Goal: Communication & Community: Answer question/provide support

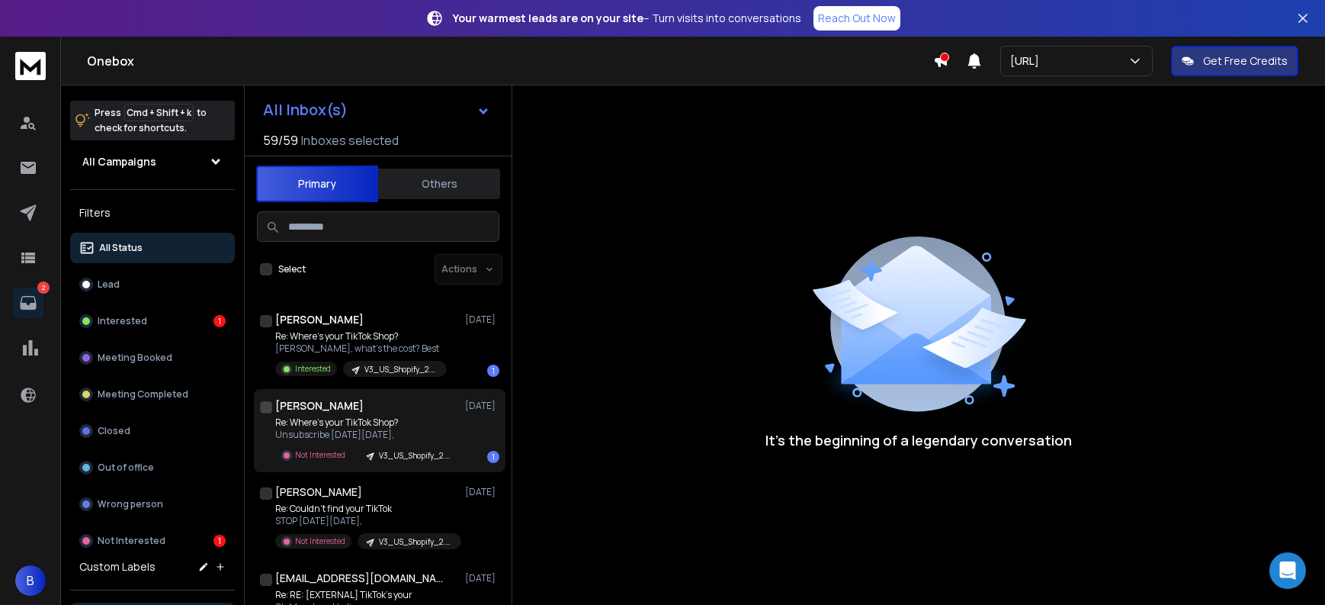
click at [387, 420] on p "Re: Where’s your TikTok Shop?" at bounding box center [366, 422] width 183 height 12
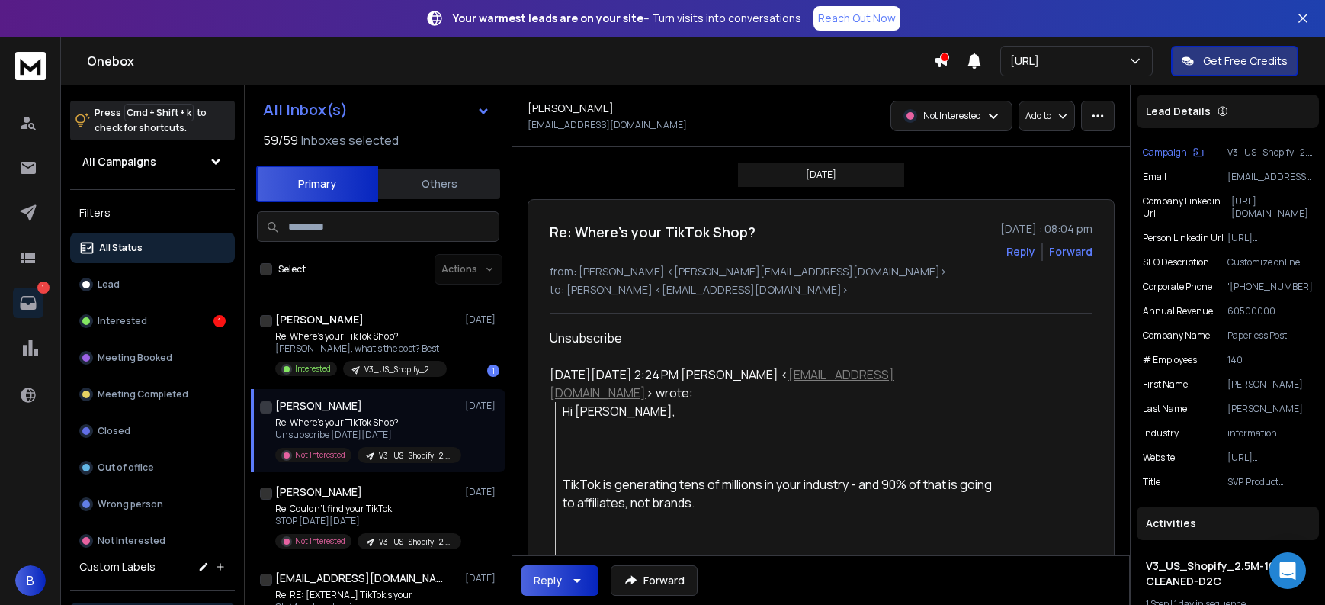
click at [1099, 116] on icon "button" at bounding box center [1098, 115] width 11 height 2
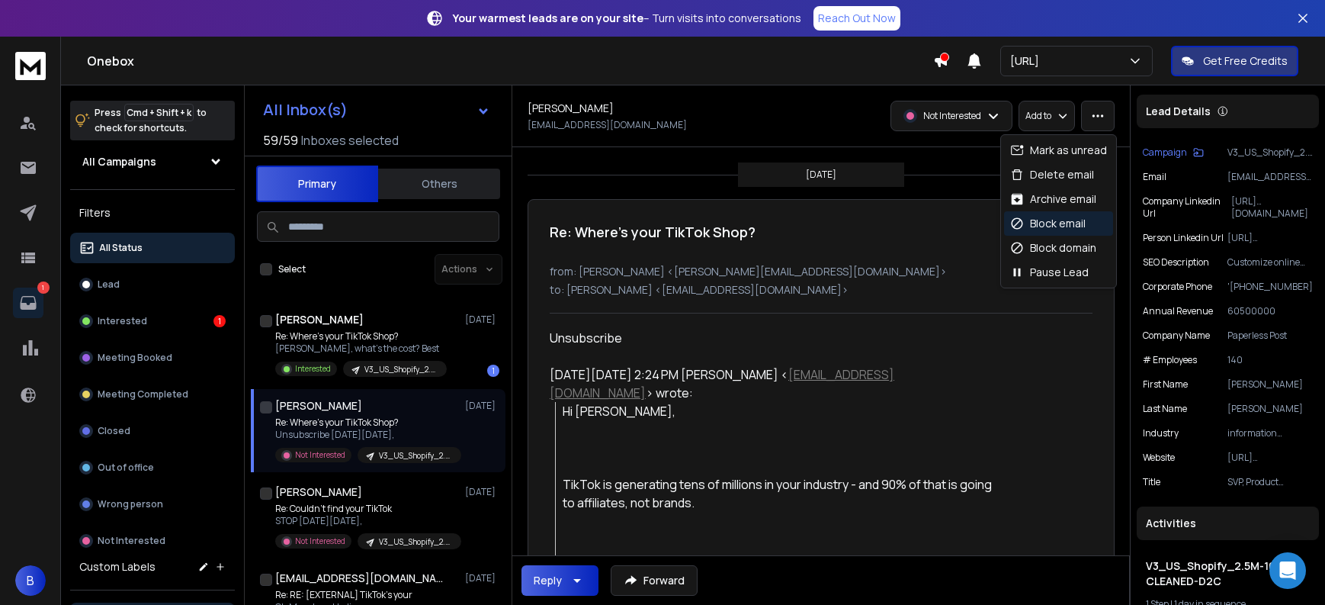
click at [1070, 226] on div "Block email" at bounding box center [1047, 223] width 75 height 15
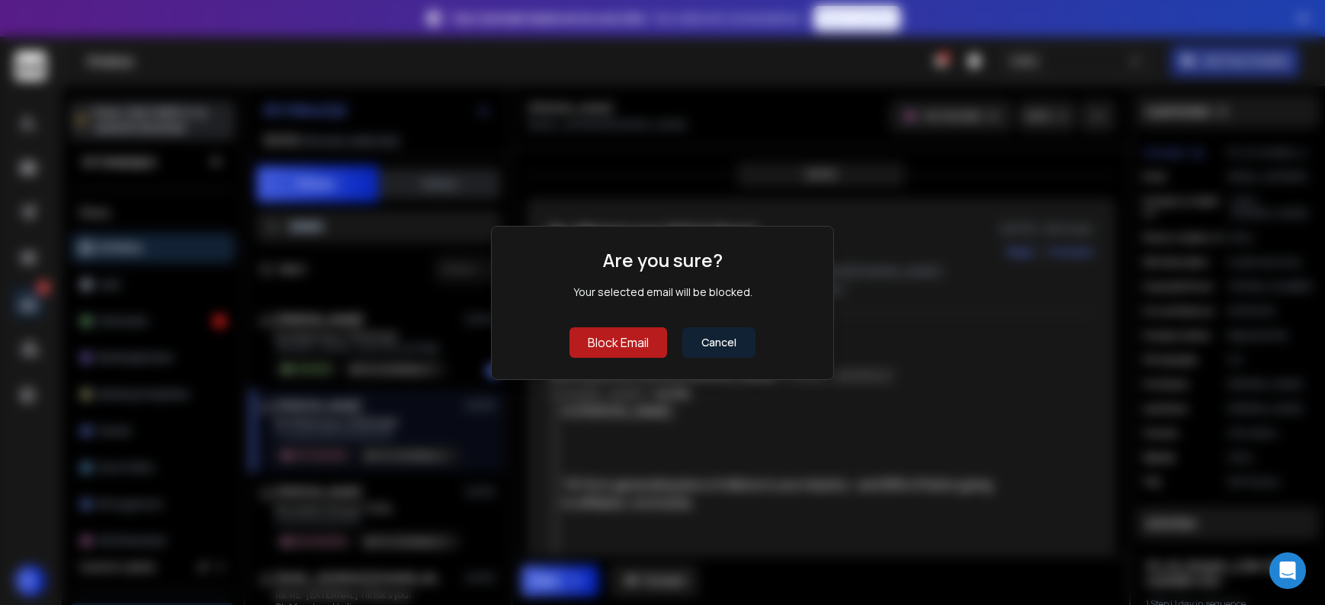
click at [645, 342] on button "Block Email" at bounding box center [619, 342] width 98 height 30
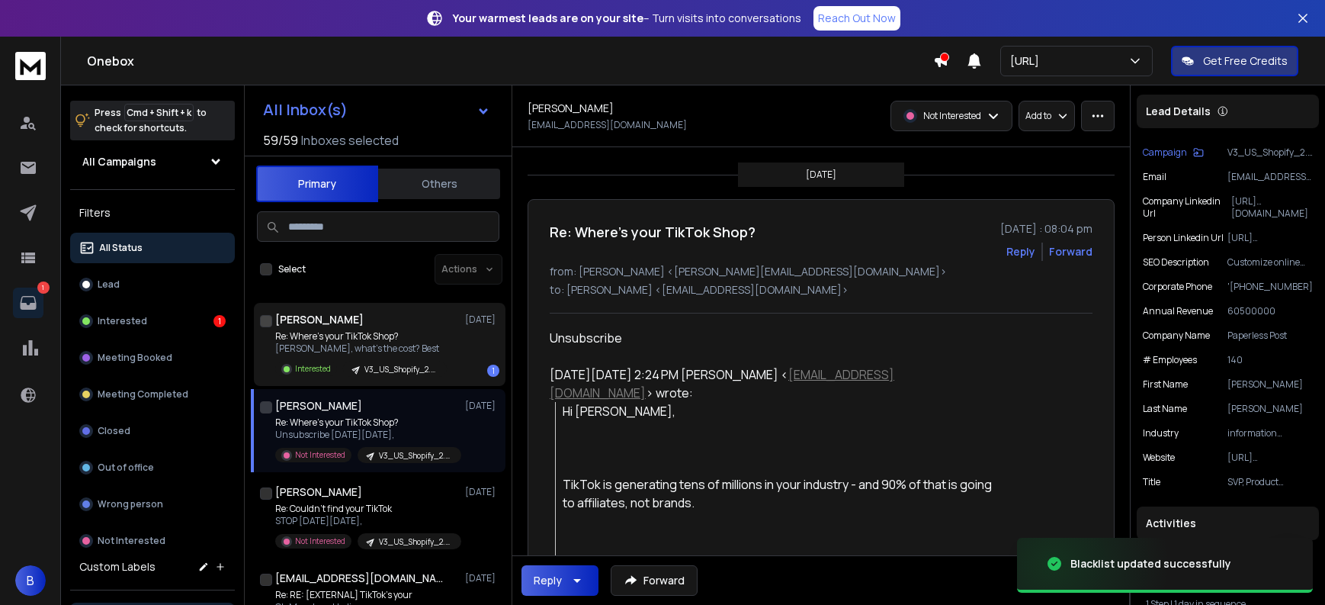
click at [411, 340] on p "Re: Where’s your TikTok Shop?" at bounding box center [361, 336] width 172 height 12
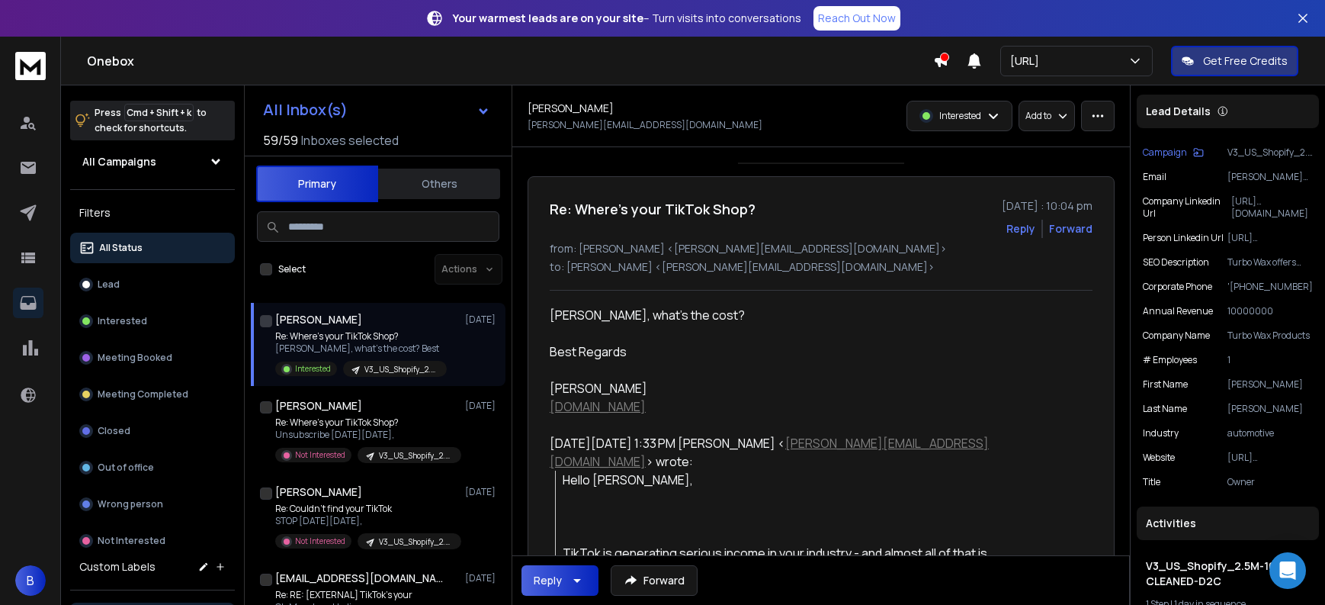
scroll to position [27, 0]
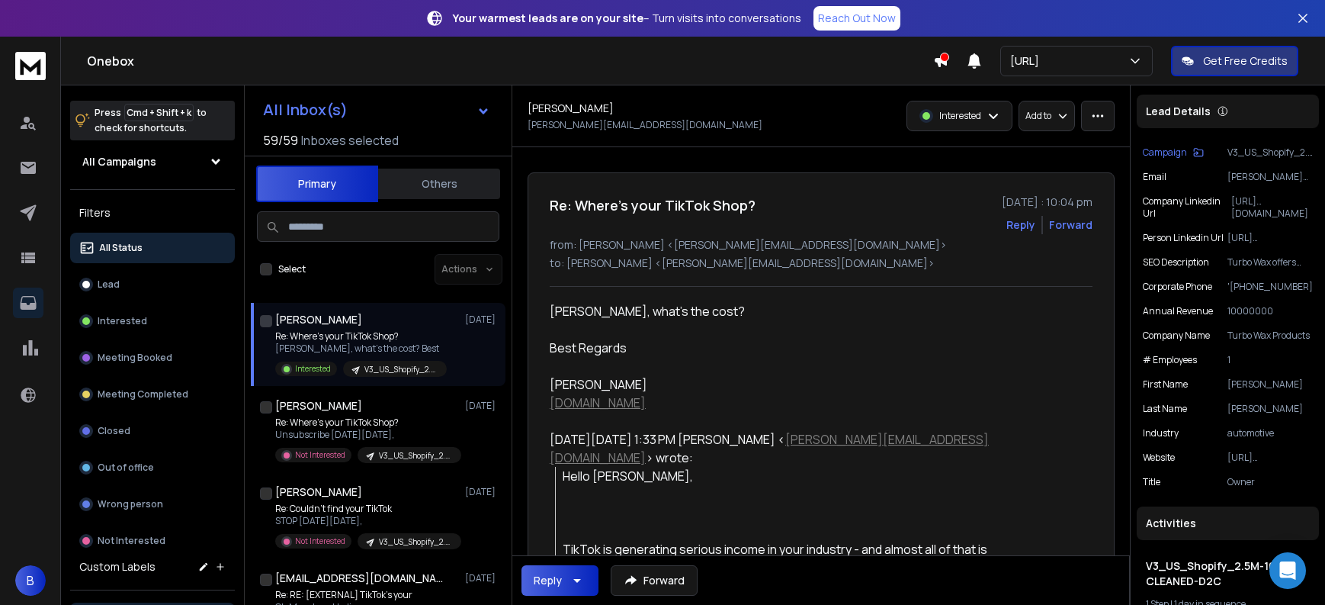
click at [581, 583] on icon "button" at bounding box center [577, 580] width 18 height 18
click at [567, 508] on p "Reply" at bounding box center [561, 510] width 28 height 15
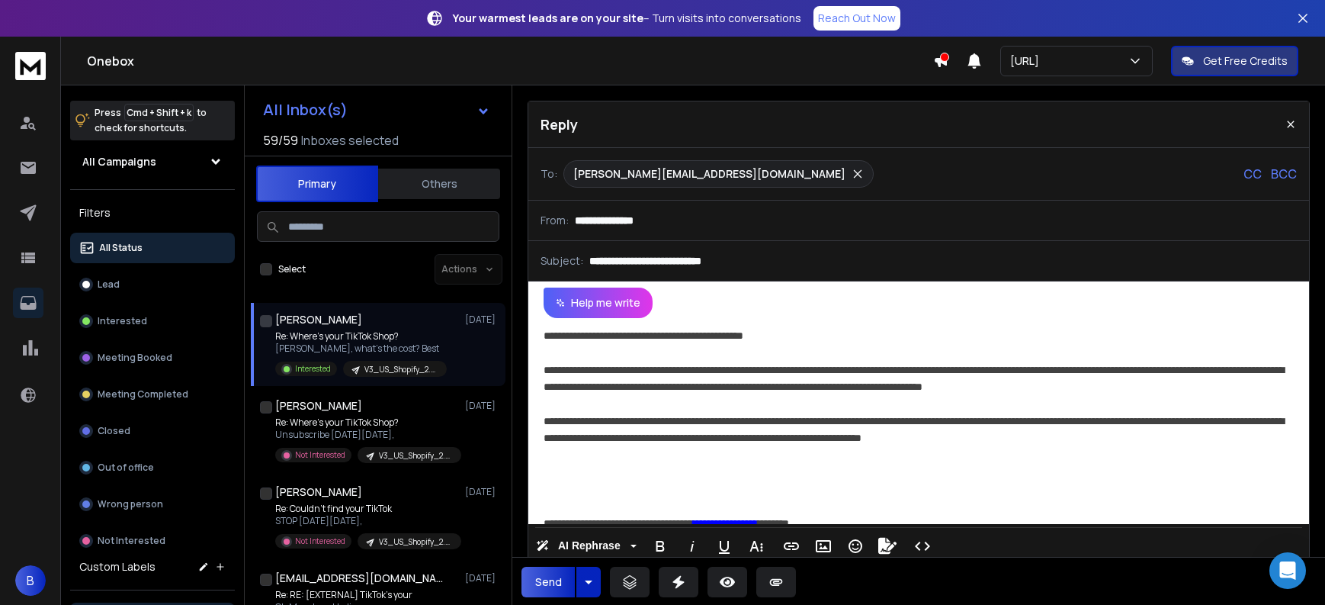
scroll to position [41, 0]
click at [1108, 440] on div "**********" at bounding box center [917, 386] width 746 height 188
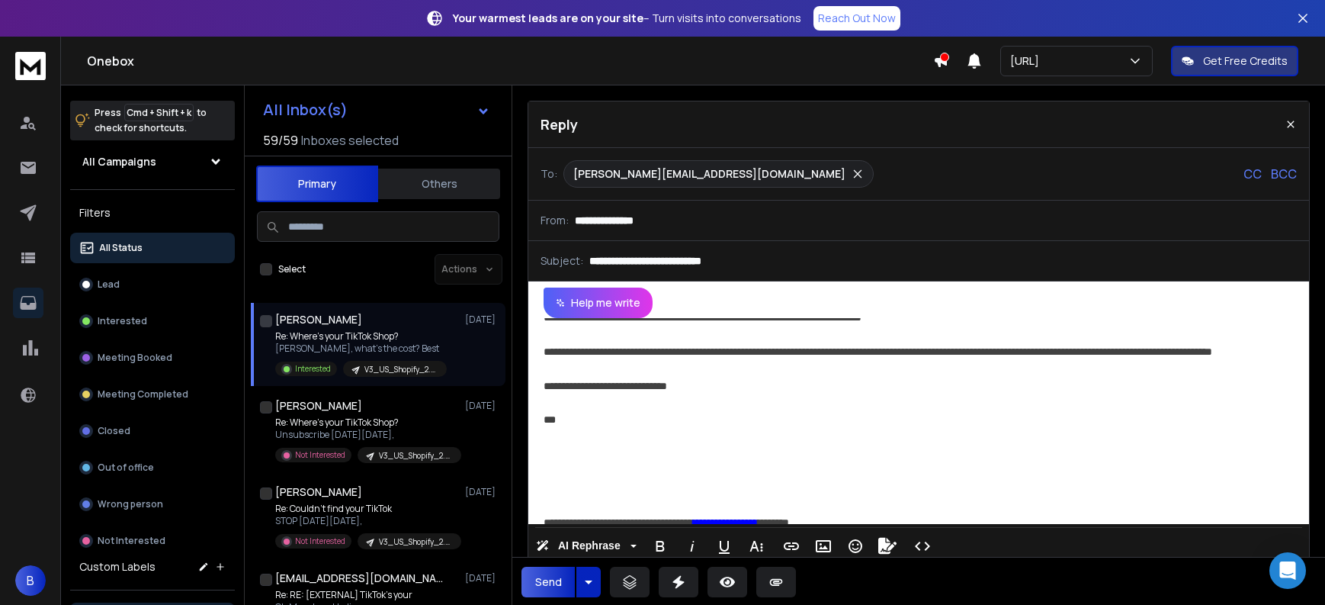
scroll to position [178, 0]
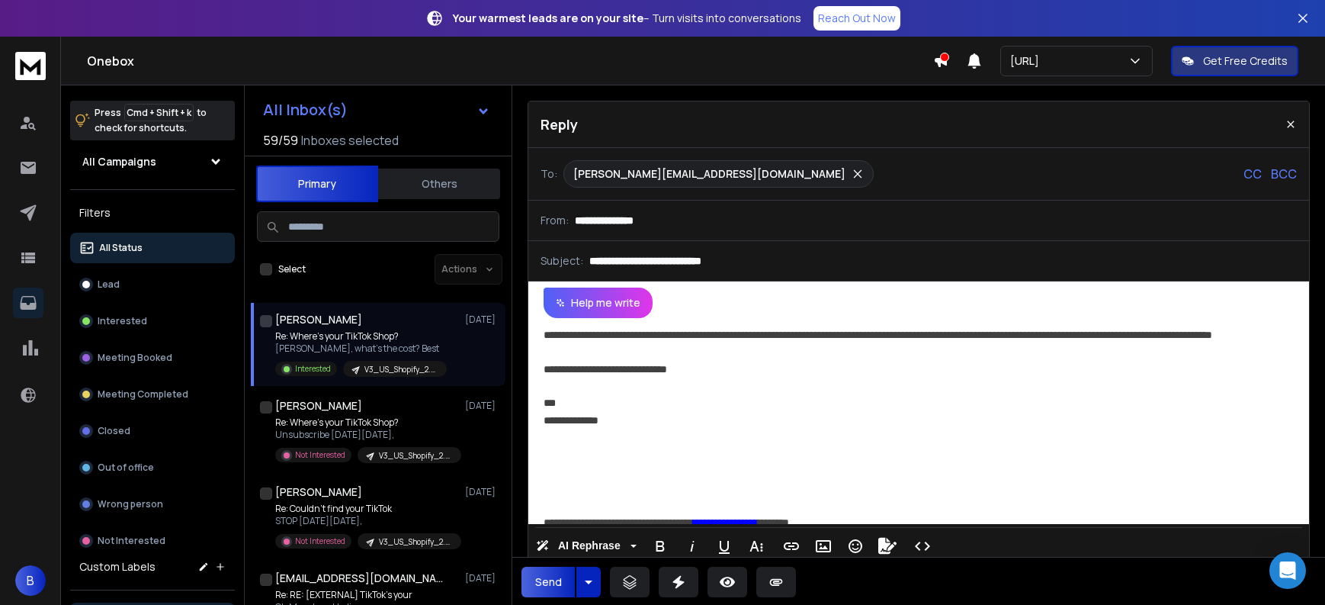
click at [588, 387] on div "**********" at bounding box center [917, 318] width 746 height 324
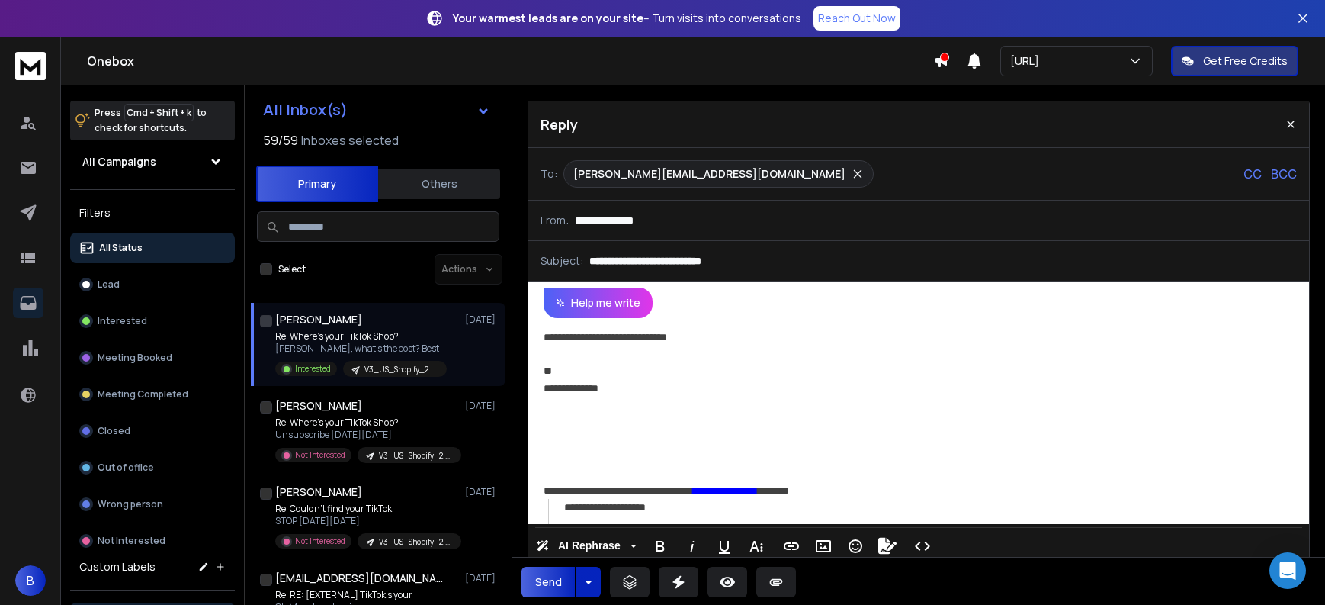
scroll to position [214, 0]
click at [585, 578] on icon "button" at bounding box center [588, 582] width 18 height 18
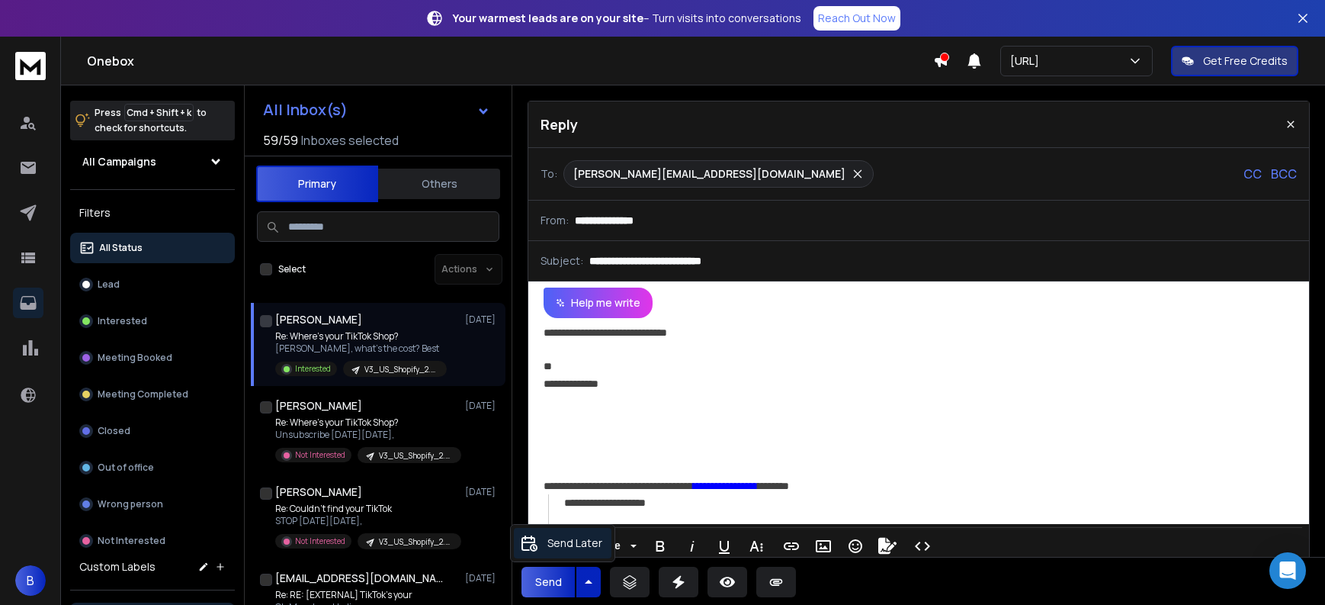
click at [581, 546] on p "Send Later" at bounding box center [574, 542] width 55 height 15
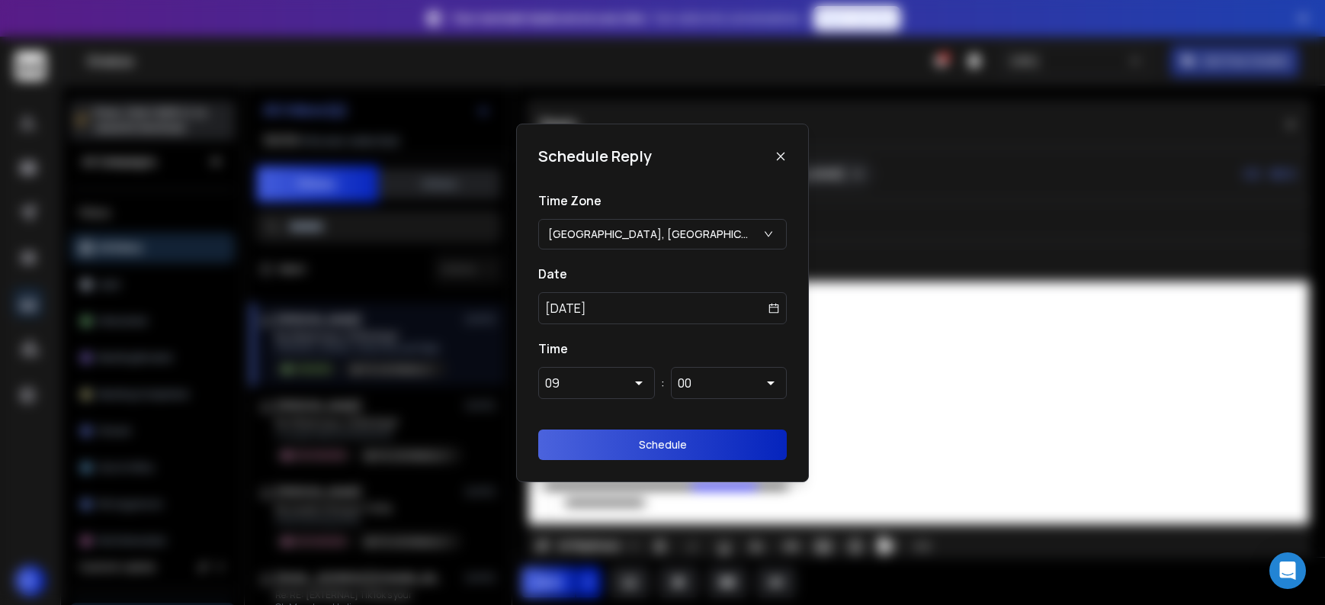
click at [645, 314] on div "[DATE]" at bounding box center [662, 308] width 235 height 18
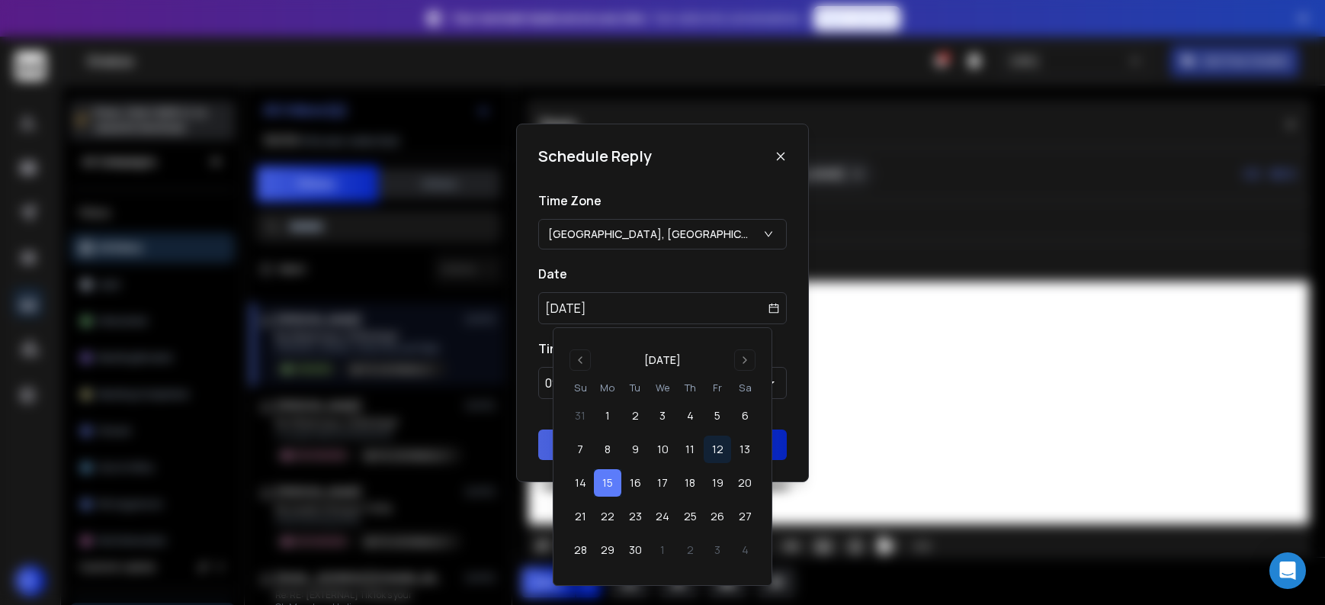
click at [715, 451] on button "12" at bounding box center [717, 448] width 27 height 27
click at [533, 353] on div "Schedule Reply Time Zone [GEOGRAPHIC_DATA], [GEOGRAPHIC_DATA] (UTC+1:00) Date […" at bounding box center [662, 303] width 293 height 358
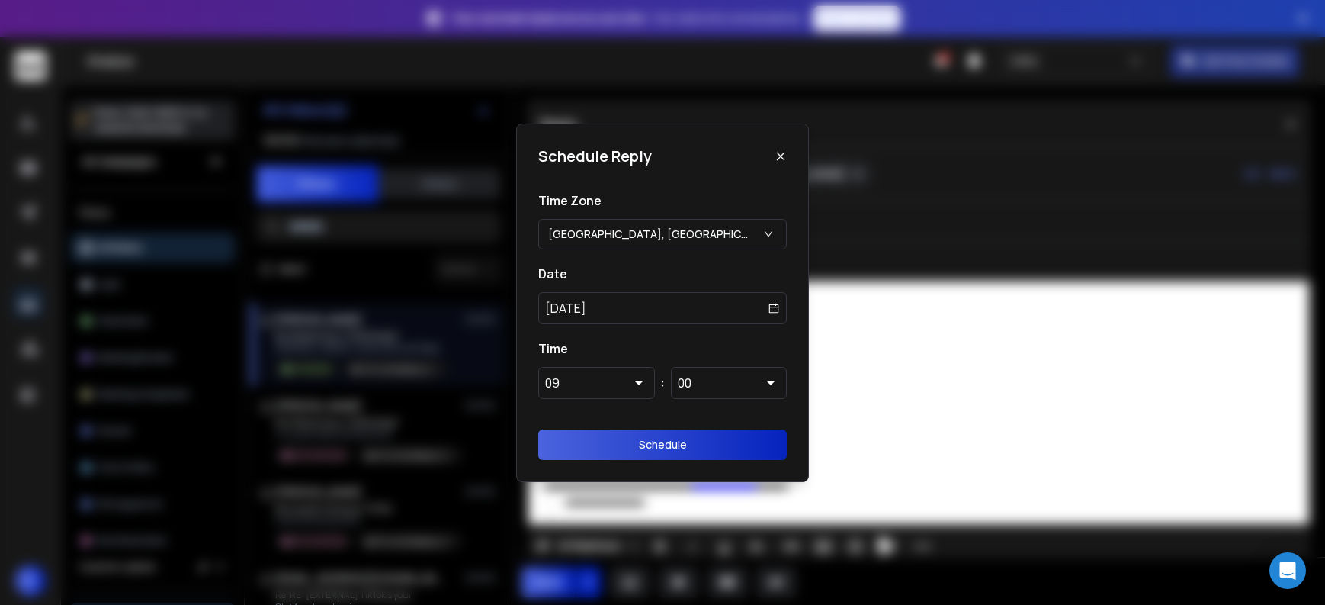
click at [644, 390] on icon at bounding box center [639, 383] width 18 height 18
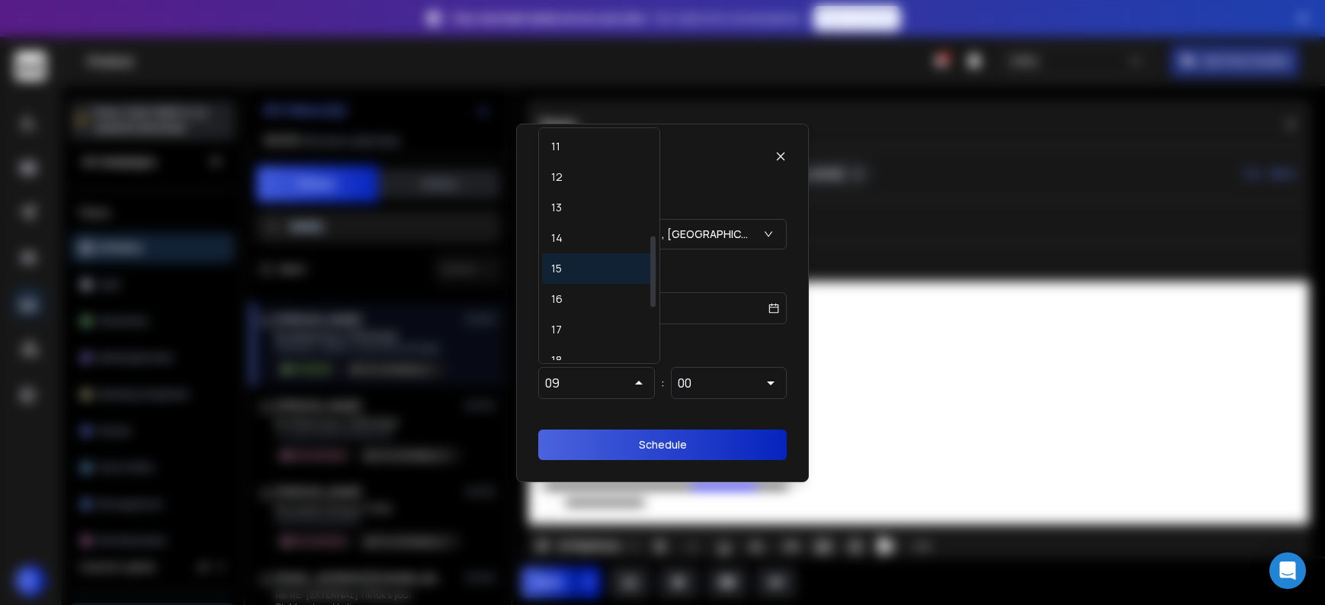
click at [602, 273] on div "15" at bounding box center [599, 268] width 114 height 30
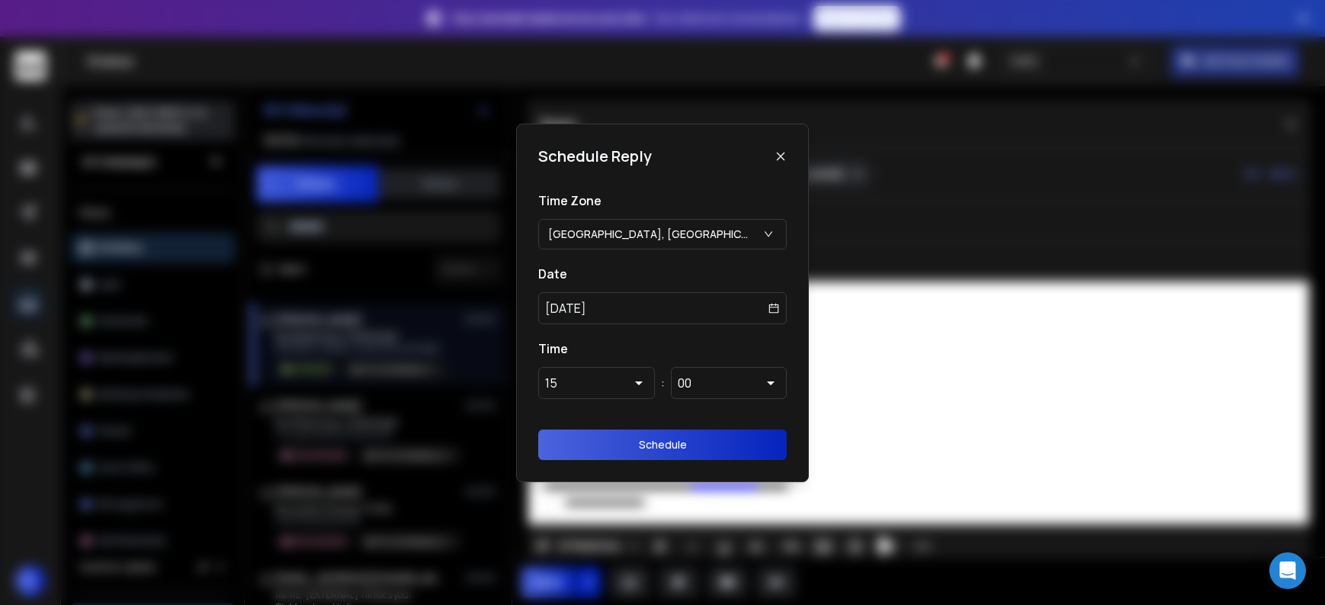
click at [763, 448] on div "Schedule" at bounding box center [662, 444] width 249 height 30
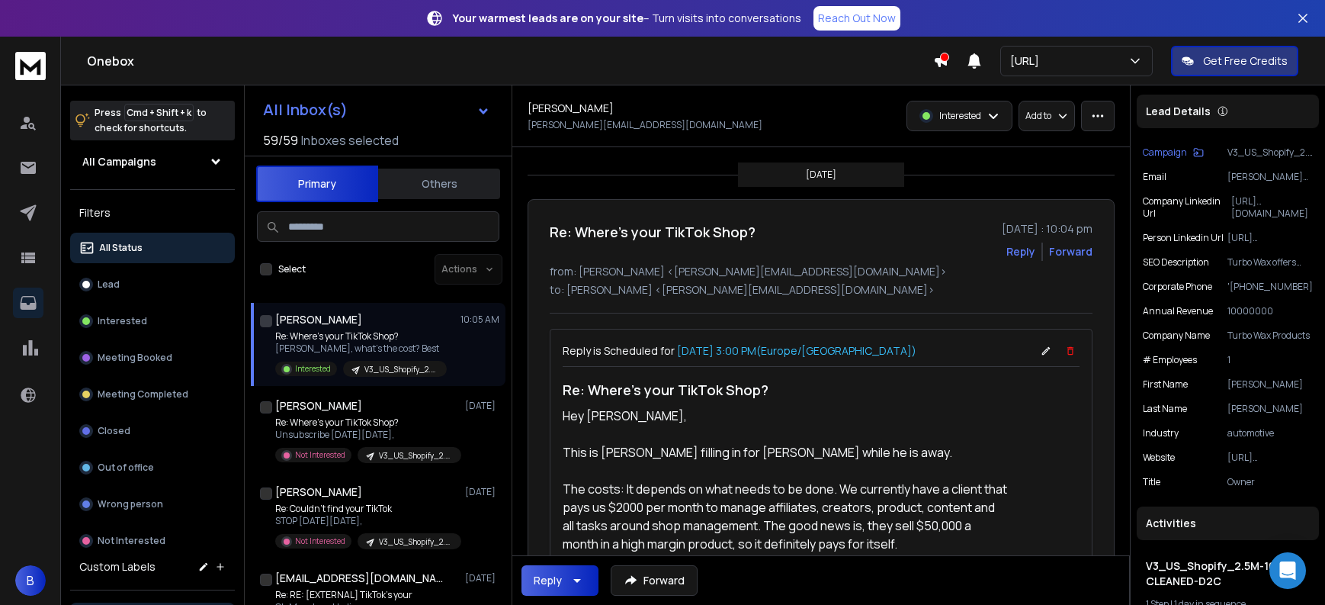
click at [1003, 124] on div "Interested" at bounding box center [959, 115] width 104 height 29
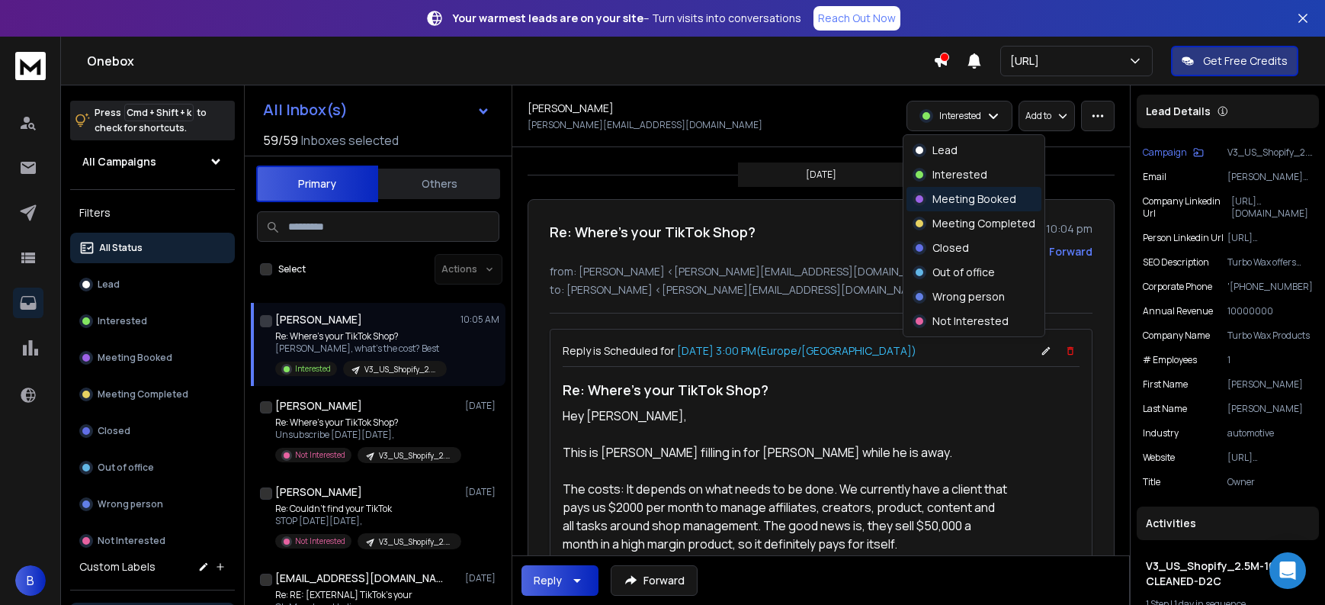
click at [970, 197] on p "Meeting Booked" at bounding box center [974, 198] width 84 height 15
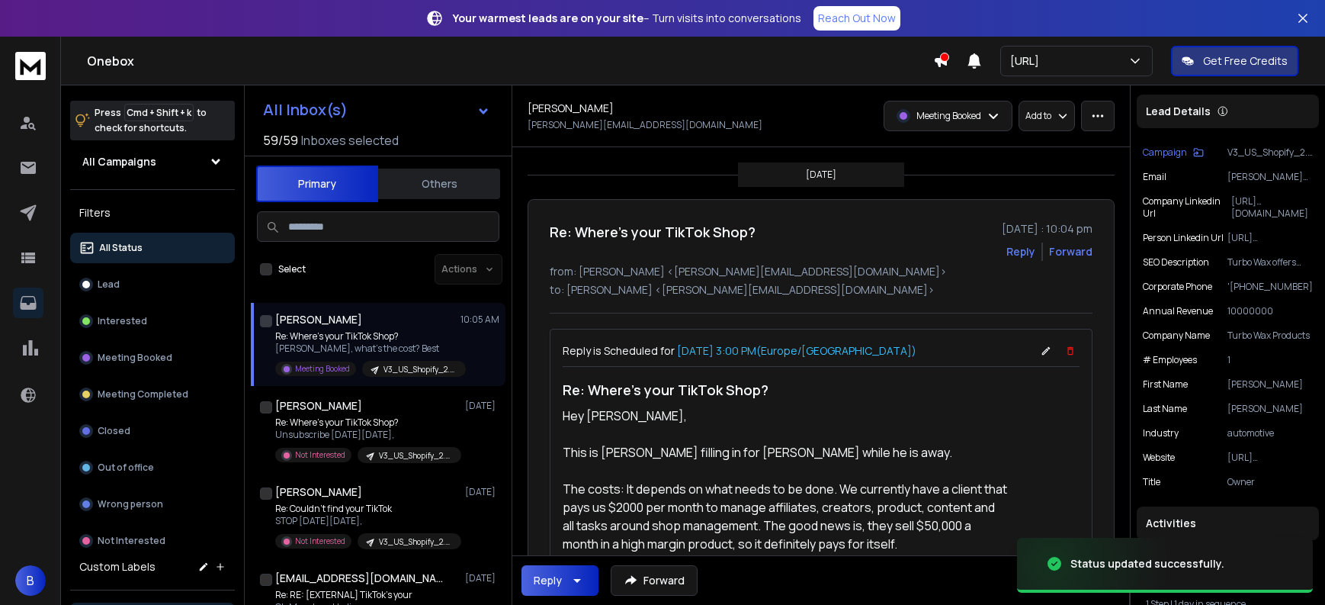
click at [154, 248] on button "All Status" at bounding box center [152, 248] width 165 height 30
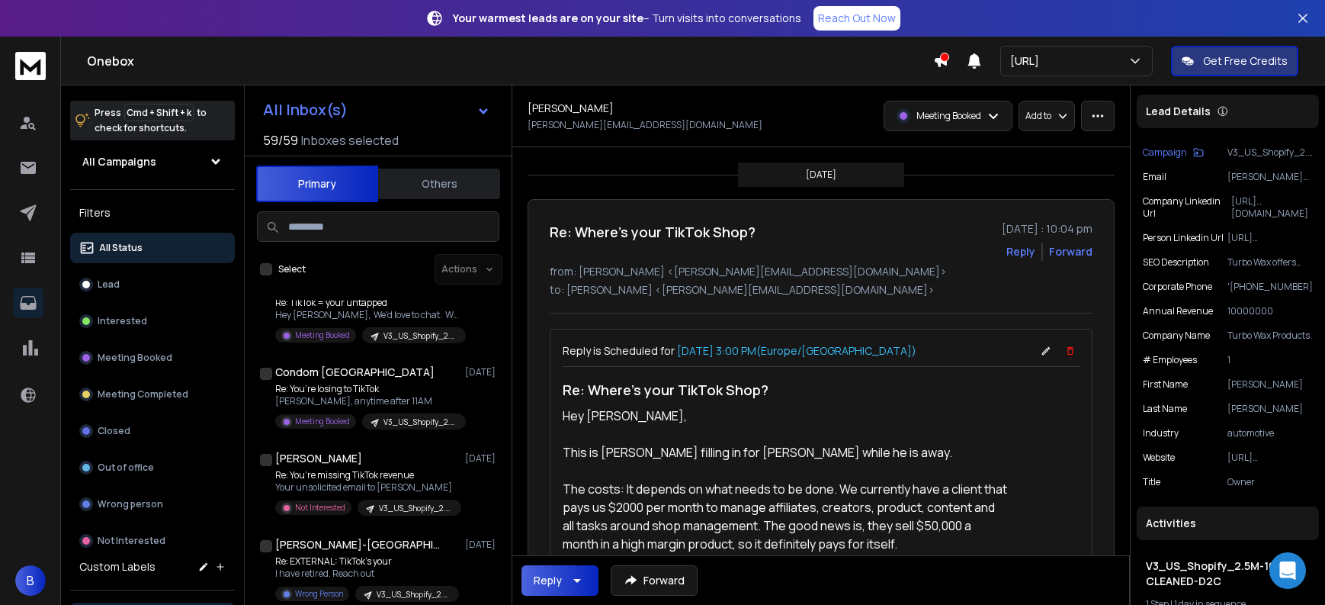
scroll to position [686, 0]
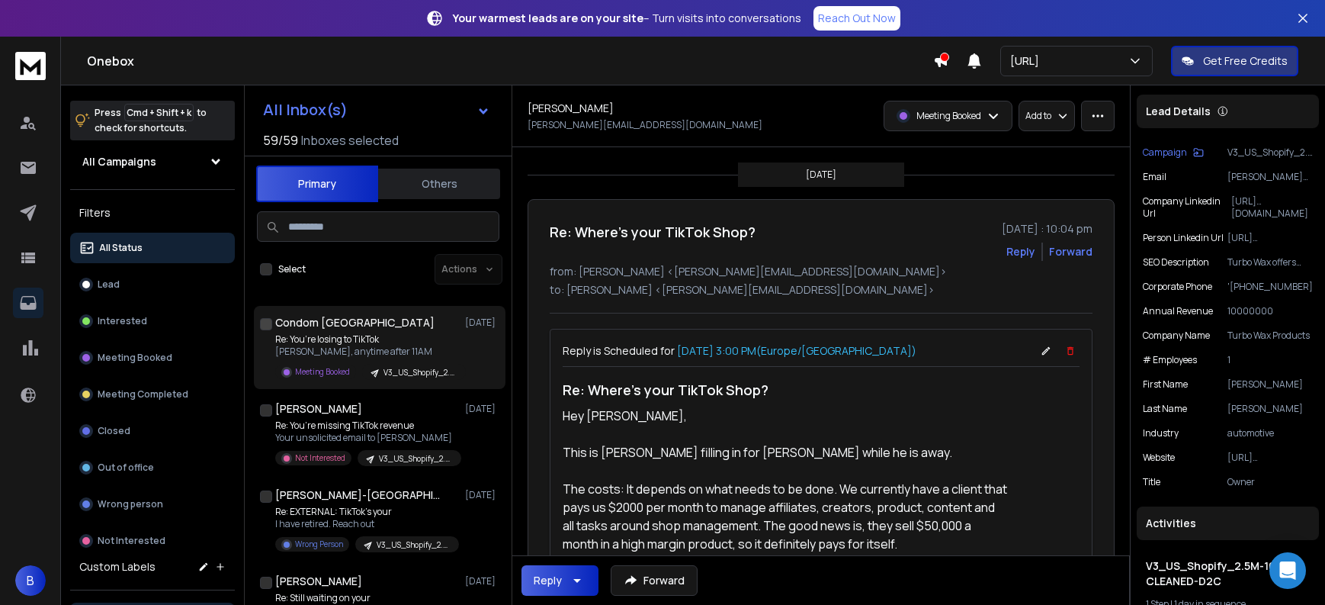
click at [372, 348] on p "[PERSON_NAME], anytime after 11AM" at bounding box center [366, 351] width 183 height 12
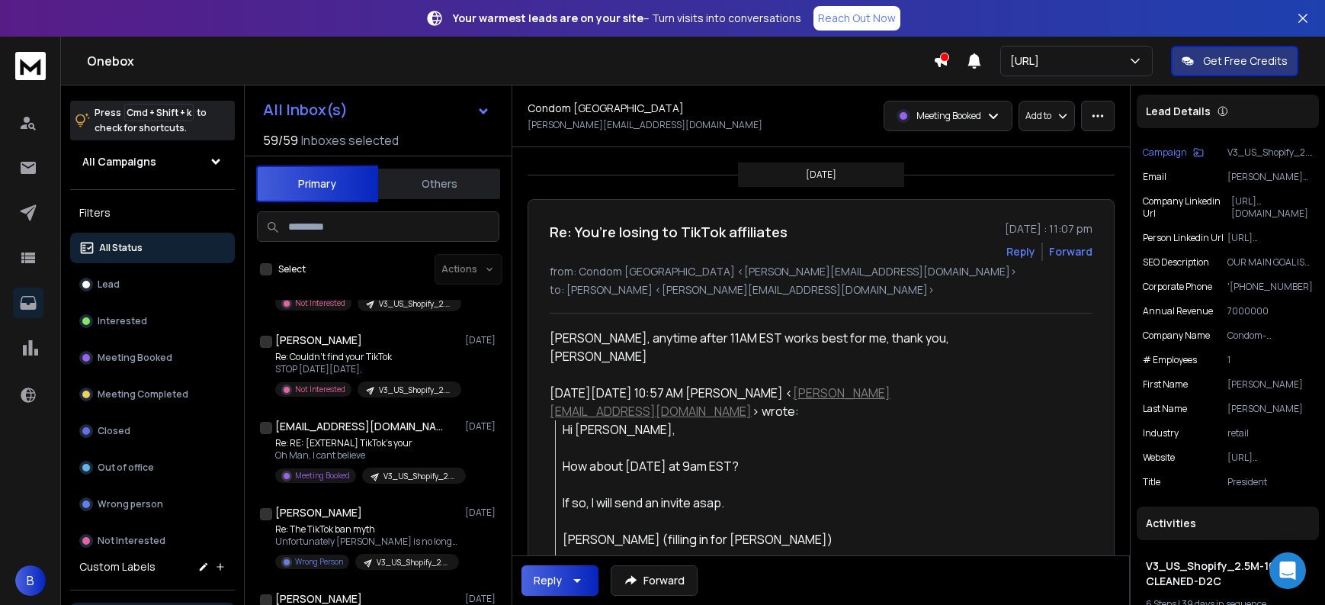
scroll to position [0, 0]
